Goal: Communication & Community: Answer question/provide support

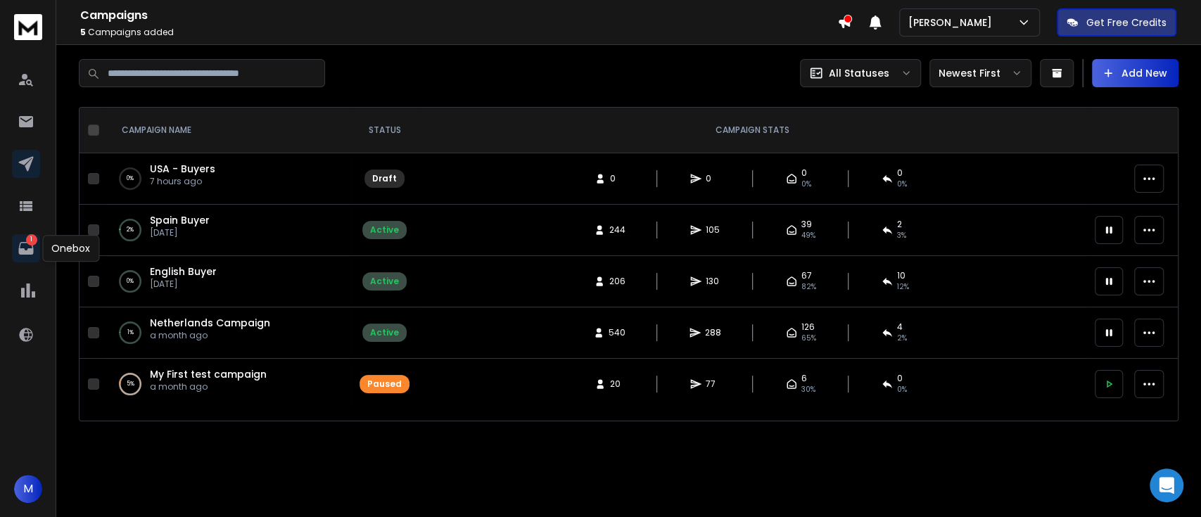
click at [31, 246] on p "1" at bounding box center [31, 239] width 11 height 11
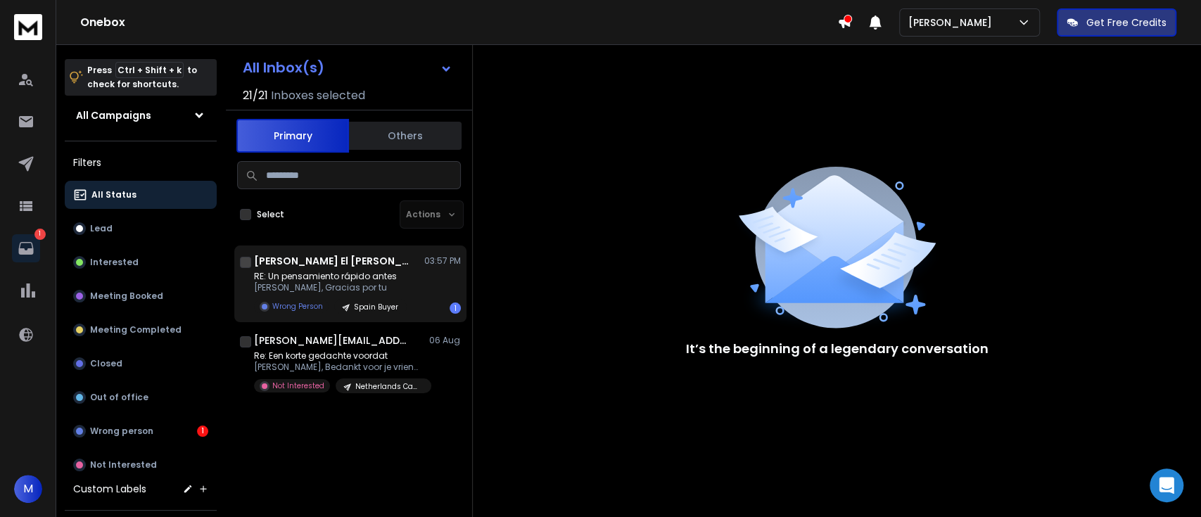
click at [298, 268] on div "[PERSON_NAME] El [PERSON_NAME] [PERSON_NAME] 03:57 PM RE: Un pensamiento rápido…" at bounding box center [357, 284] width 207 height 60
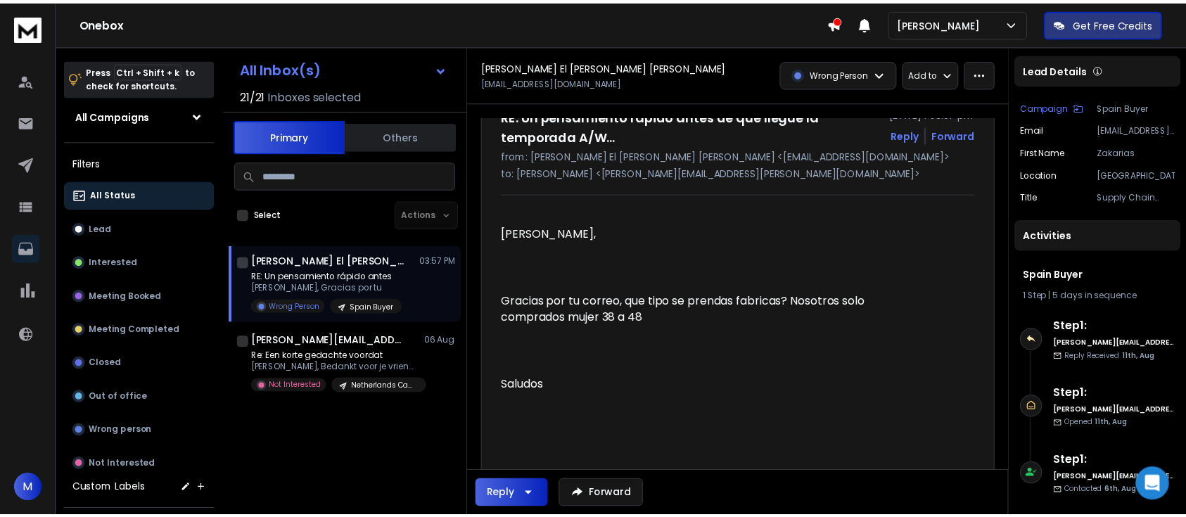
scroll to position [94, 0]
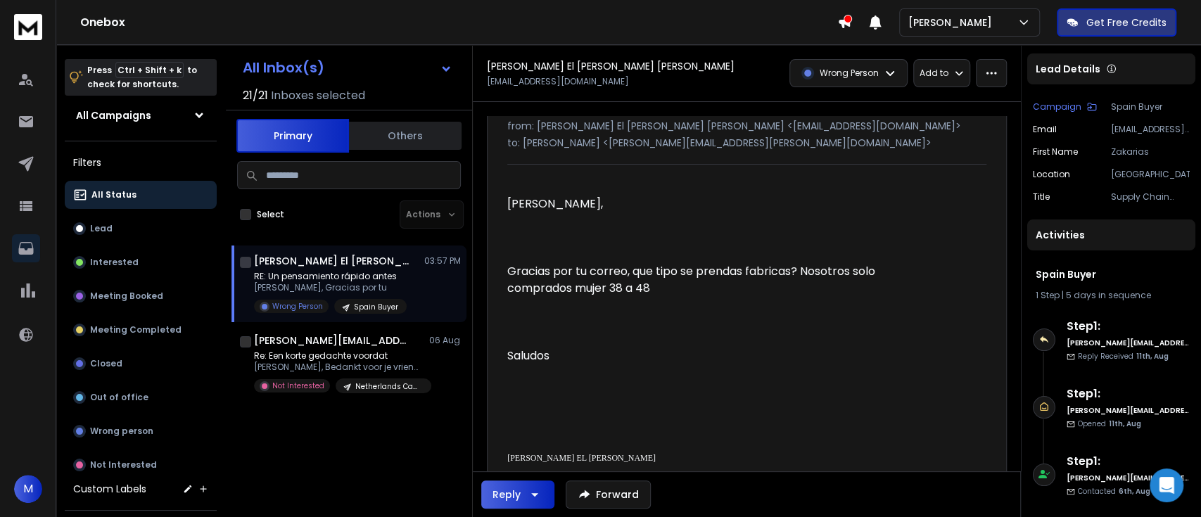
click at [511, 203] on span "[PERSON_NAME]," at bounding box center [555, 204] width 96 height 16
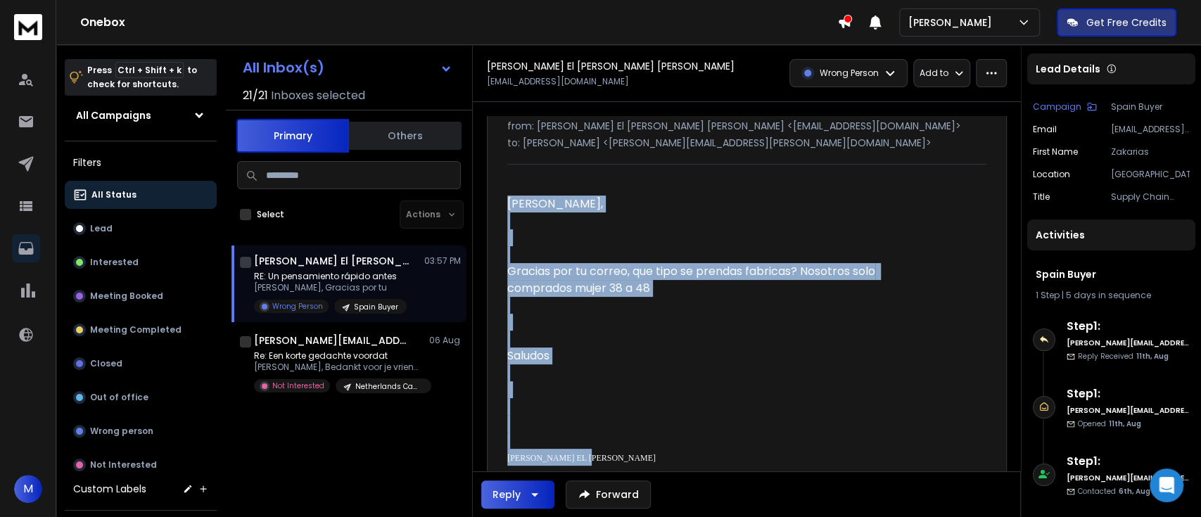
drag, startPoint x: 511, startPoint y: 203, endPoint x: 610, endPoint y: 460, distance: 276.0
copy div "[PERSON_NAME], Gracias por tu correo, que tipo se prendas fabricas? Nosotros so…"
click at [623, 211] on p "[PERSON_NAME]," at bounding box center [712, 204] width 411 height 17
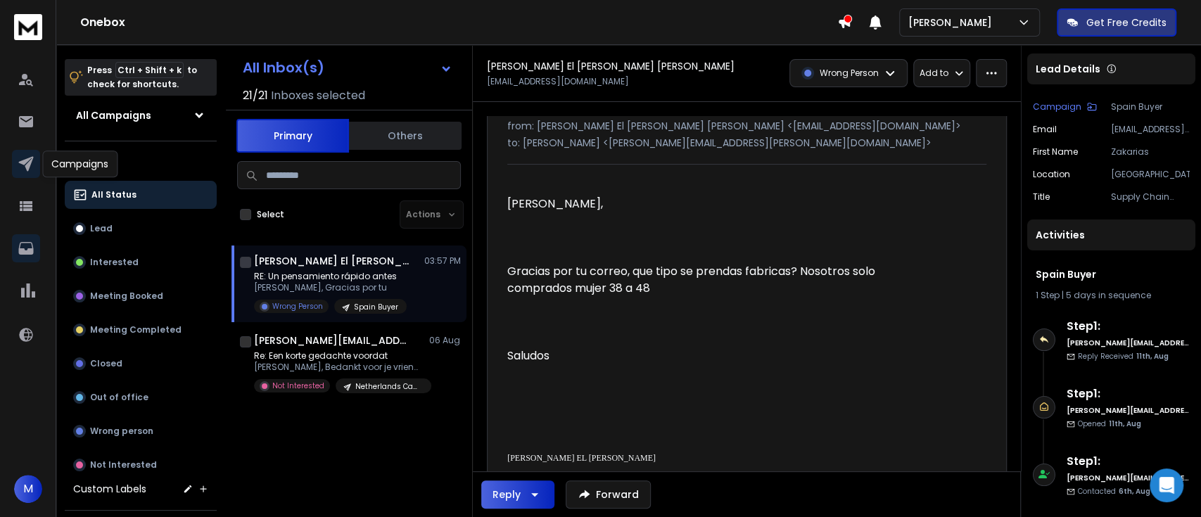
click at [29, 166] on icon at bounding box center [25, 163] width 15 height 15
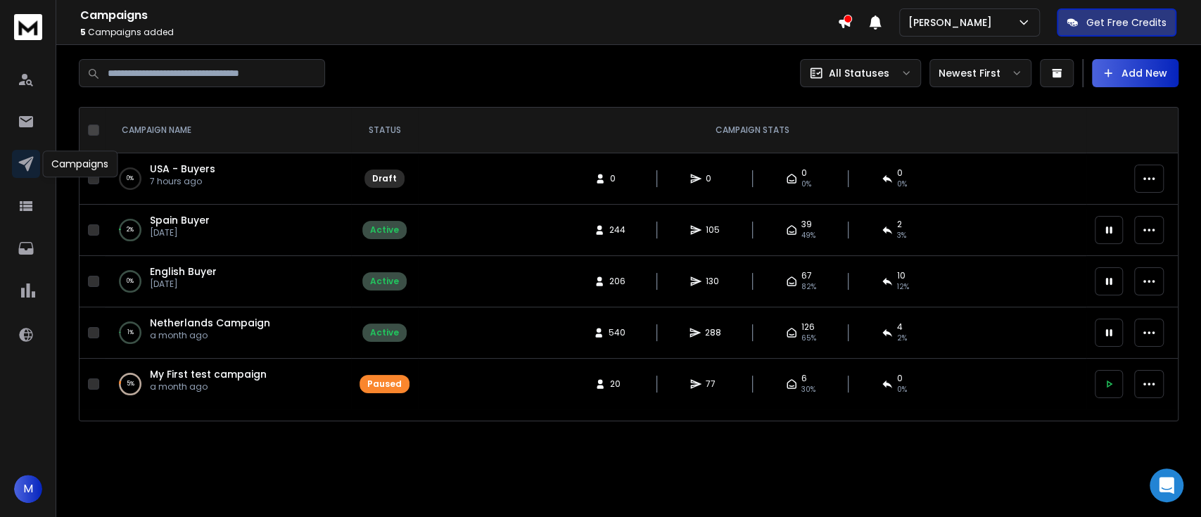
click at [182, 223] on span "Spain Buyer" at bounding box center [180, 220] width 60 height 14
